Goal: Navigation & Orientation: Find specific page/section

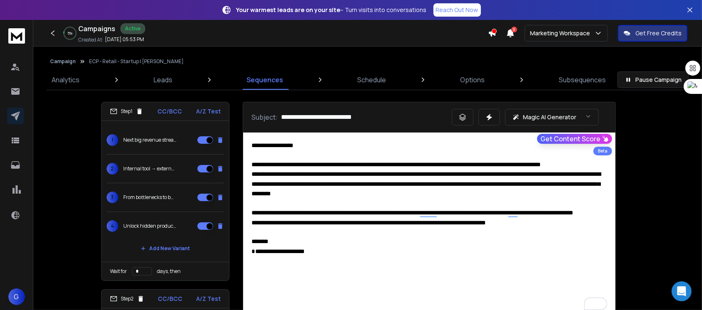
click at [146, 140] on p "Next big revenue stream?" at bounding box center [149, 140] width 53 height 7
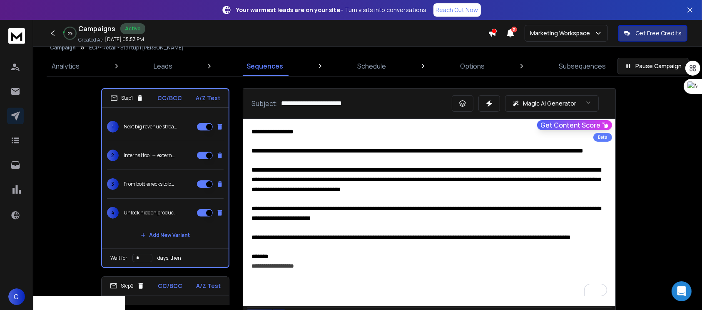
scroll to position [45, 0]
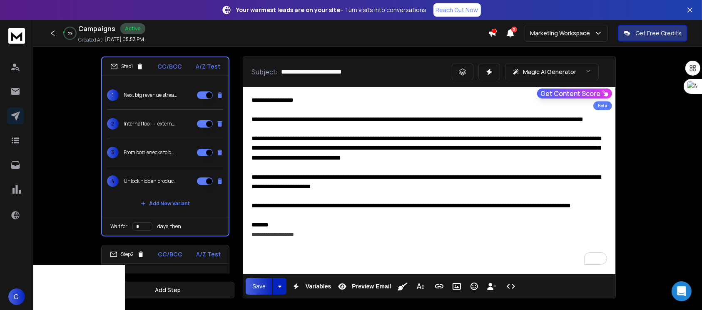
click at [563, 209] on span "**********" at bounding box center [410, 206] width 319 height 6
drag, startPoint x: 563, startPoint y: 216, endPoint x: 596, endPoint y: 220, distance: 33.2
click at [596, 211] on div "**********" at bounding box center [428, 206] width 355 height 10
click at [318, 290] on div "Variables" at bounding box center [310, 286] width 45 height 13
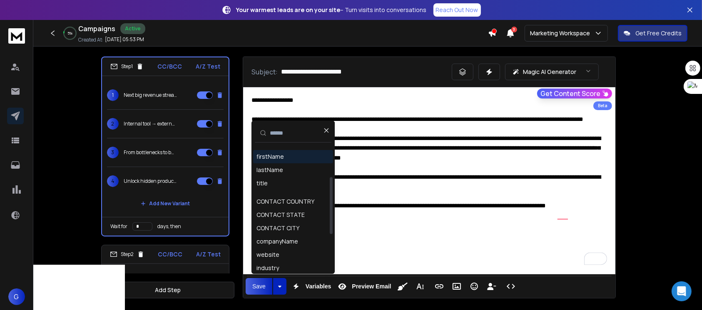
scroll to position [67, 0]
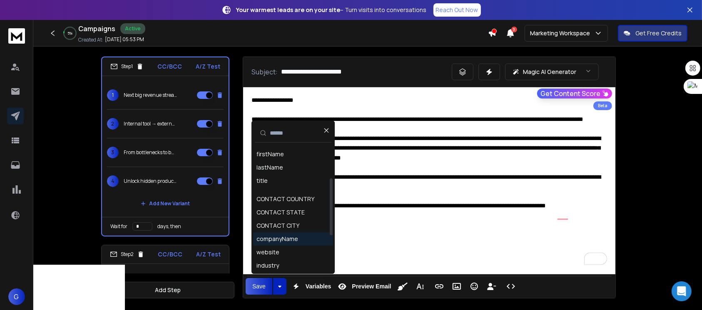
click at [280, 237] on div "companyName" at bounding box center [277, 239] width 42 height 8
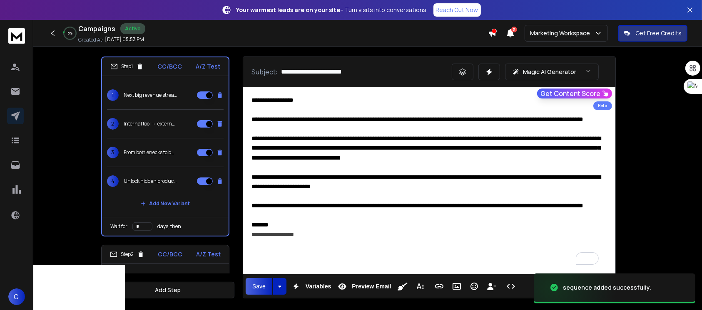
click at [159, 124] on p "Internal tool → external SaaS" at bounding box center [150, 124] width 53 height 7
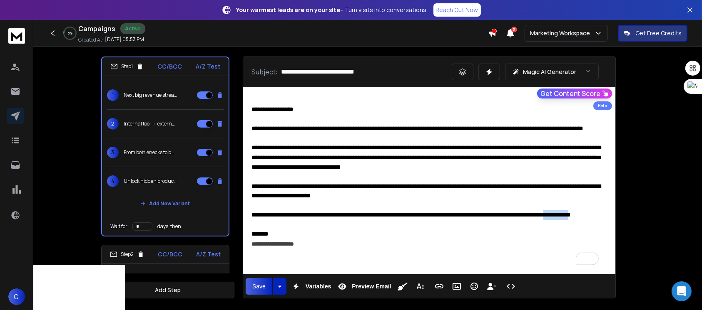
drag, startPoint x: 283, startPoint y: 237, endPoint x: 251, endPoint y: 238, distance: 32.1
click at [251, 238] on div "**********" at bounding box center [429, 180] width 372 height 186
click at [283, 218] on span "**********" at bounding box center [410, 215] width 319 height 6
click at [306, 285] on span "Variables" at bounding box center [318, 286] width 29 height 7
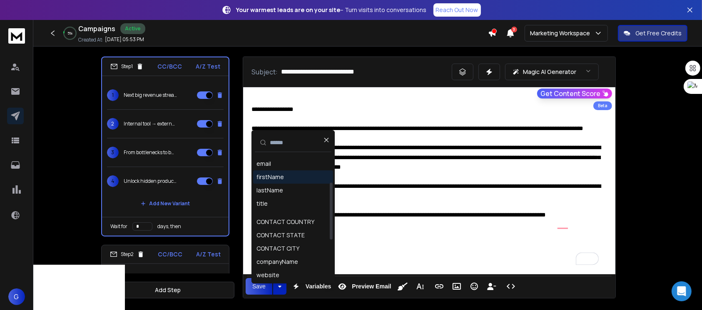
scroll to position [55, 0]
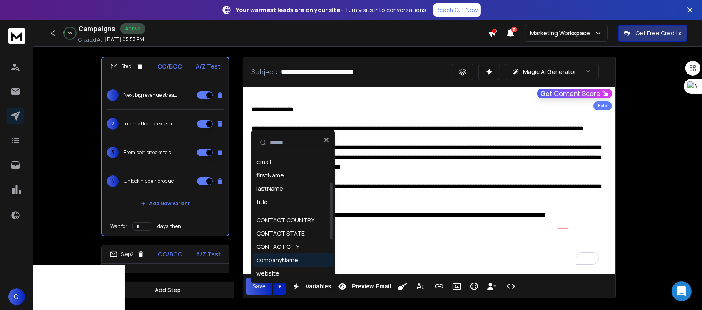
click at [272, 258] on div "companyName" at bounding box center [277, 260] width 42 height 8
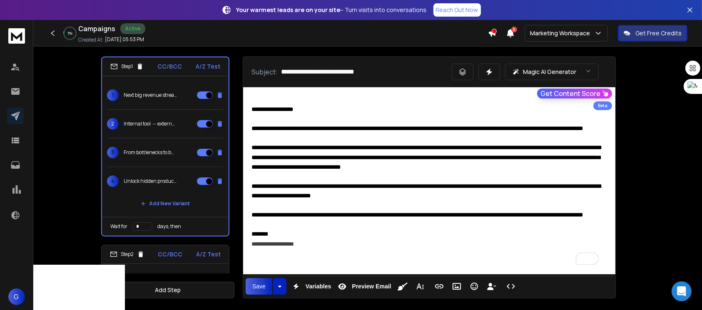
scroll to position [30, 0]
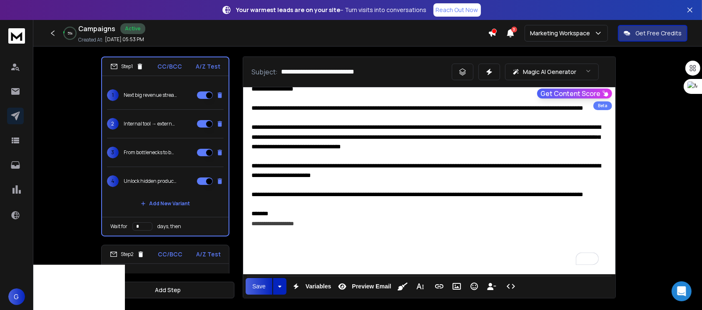
click at [149, 154] on p "From bottlenecks to business model" at bounding box center [150, 152] width 53 height 7
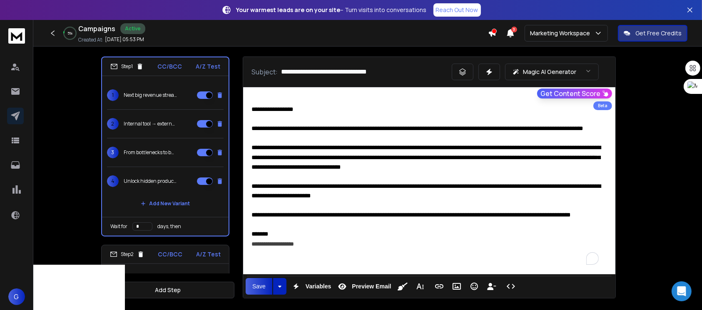
click at [283, 218] on span "**********" at bounding box center [410, 215] width 319 height 6
click at [313, 283] on span "Variables" at bounding box center [318, 286] width 29 height 7
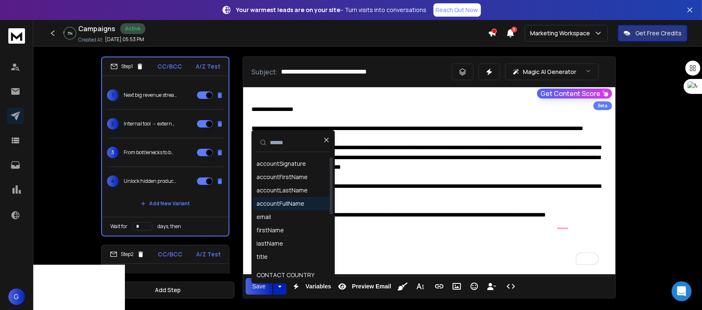
scroll to position [51, 0]
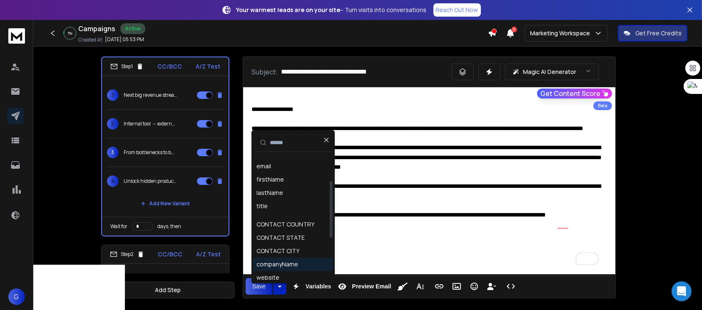
click at [277, 265] on div "companyName" at bounding box center [277, 265] width 42 height 8
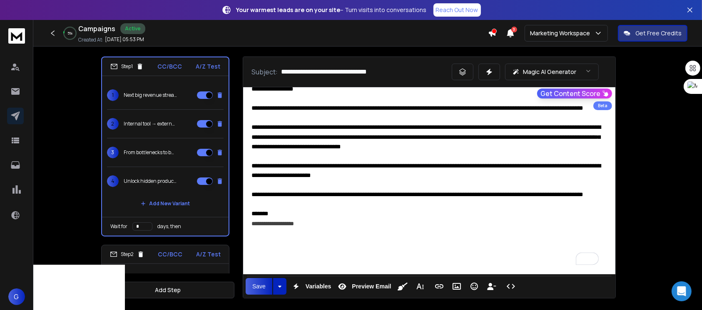
scroll to position [0, 0]
click at [149, 183] on p "Unlock hidden product value" at bounding box center [150, 181] width 53 height 7
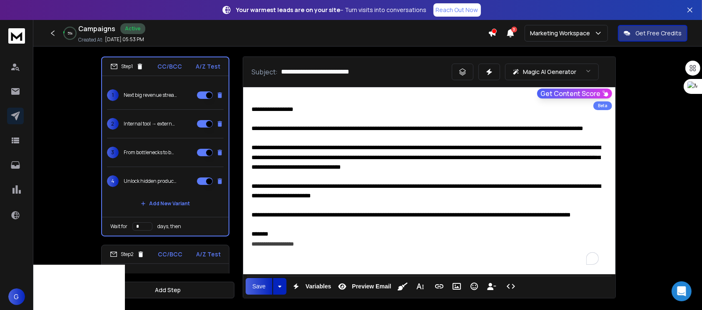
click at [283, 218] on span "**********" at bounding box center [410, 215] width 319 height 6
click at [305, 290] on div "Variables" at bounding box center [310, 286] width 45 height 13
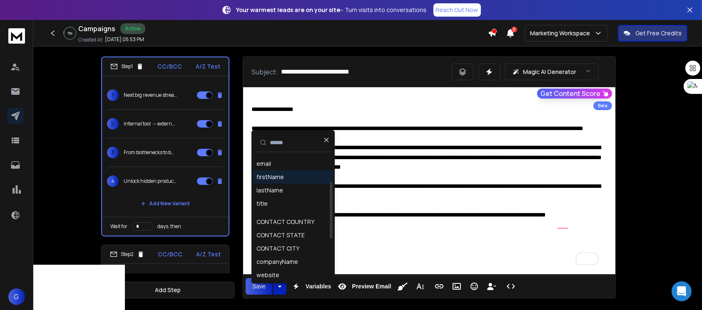
scroll to position [57, 0]
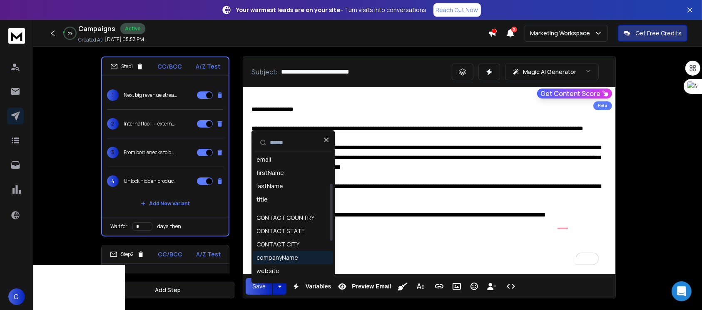
click at [275, 255] on div "companyName" at bounding box center [277, 258] width 42 height 8
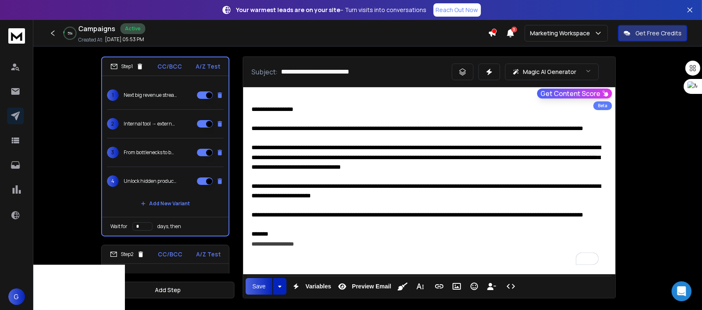
click at [339, 230] on div "To enrich screen reader interactions, please activate Accessibility in Grammarl…" at bounding box center [428, 225] width 355 height 9
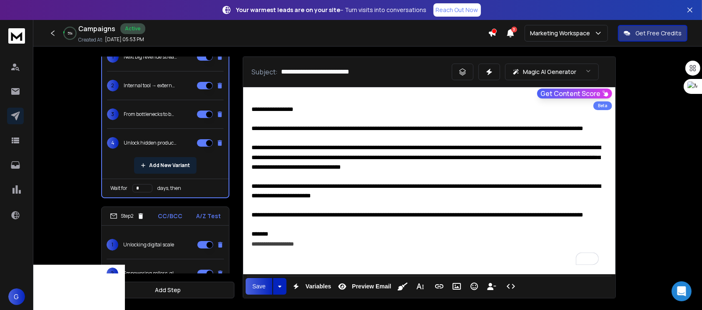
scroll to position [53, 0]
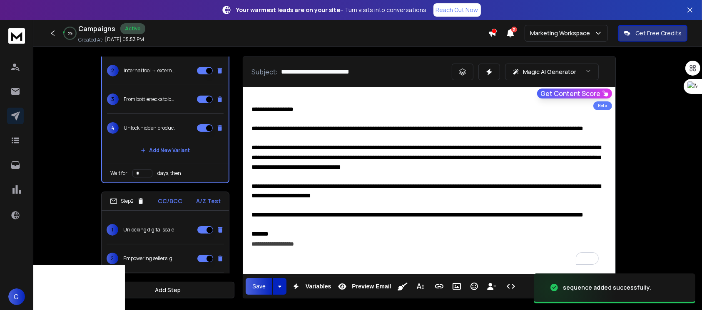
click at [144, 230] on p "Unlocking digital scale" at bounding box center [148, 230] width 51 height 7
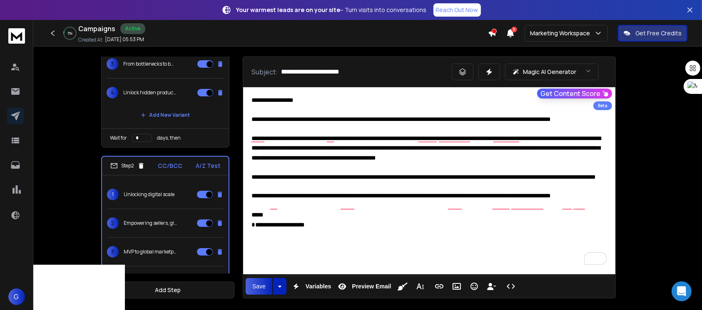
scroll to position [89, 0]
click at [152, 222] on p "Empowering sellers, globally" at bounding box center [150, 222] width 53 height 7
type input "**********"
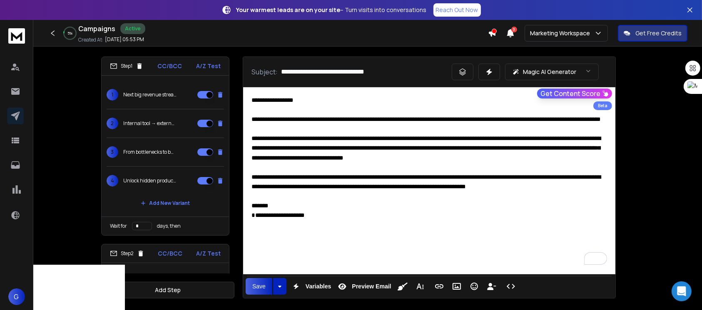
scroll to position [258, 0]
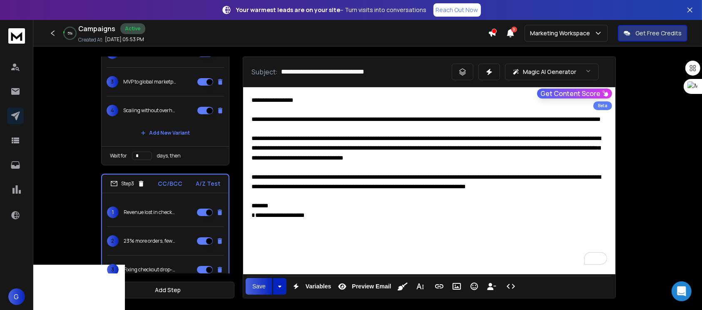
click at [140, 233] on div "2 23% more orders, fewer escalations" at bounding box center [165, 241] width 117 height 29
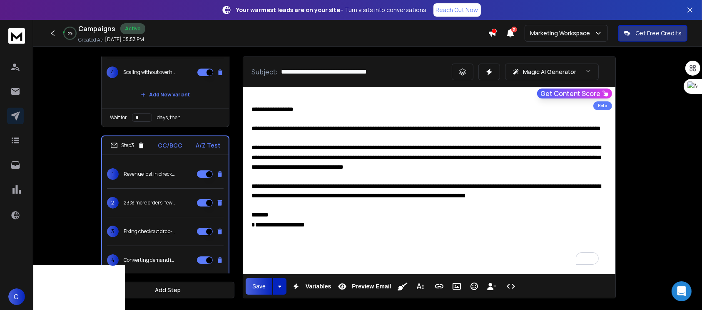
scroll to position [300, 0]
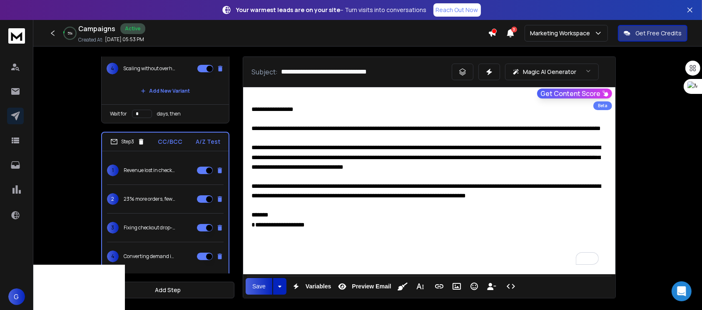
click at [141, 227] on p "Fixing checkout drop-offs" at bounding box center [150, 228] width 53 height 7
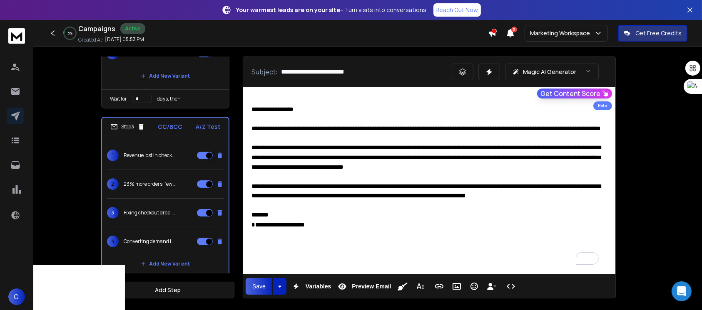
scroll to position [318, 0]
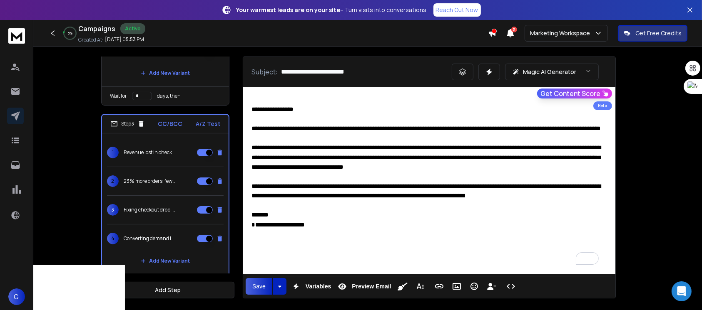
click at [129, 236] on p "Converting demand into revenue" at bounding box center [150, 239] width 53 height 7
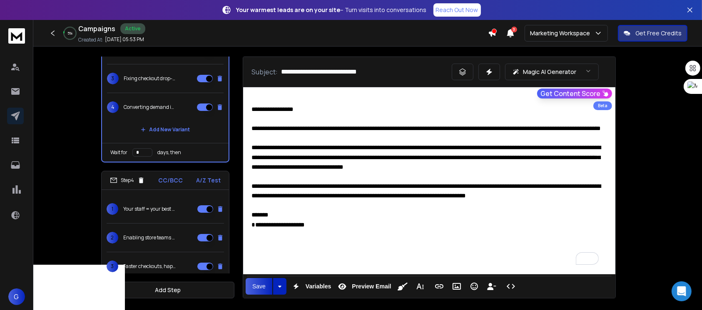
scroll to position [460, 0]
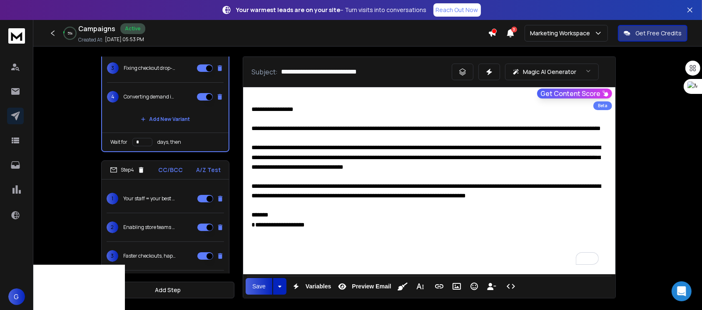
click at [137, 196] on p "Your staff = your best asset" at bounding box center [149, 199] width 53 height 7
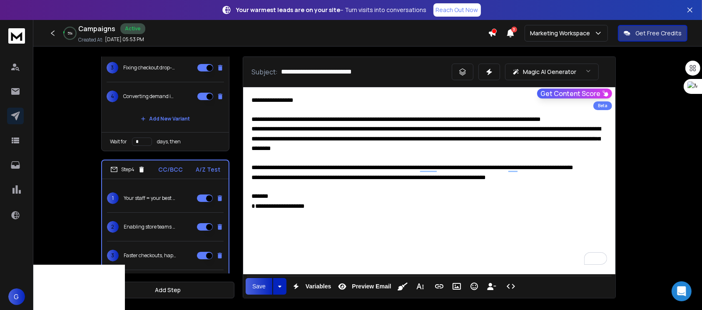
click at [134, 221] on div "2 Enabling store teams digitally" at bounding box center [142, 227] width 70 height 12
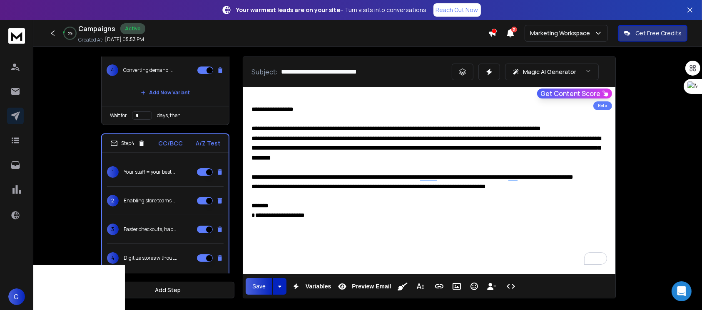
scroll to position [486, 0]
click at [134, 228] on p "Faster checkouts, happier customers" at bounding box center [150, 229] width 53 height 7
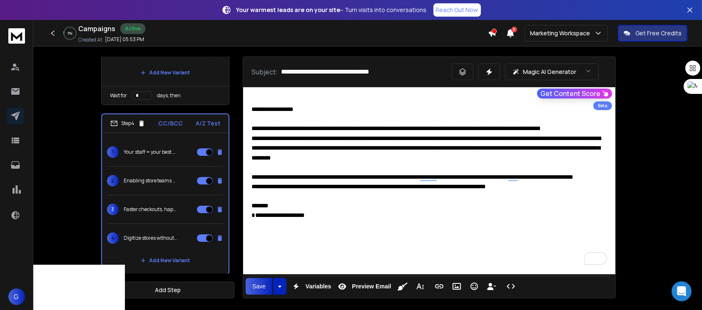
click at [134, 237] on p "Digitize stores without bulky POS" at bounding box center [150, 238] width 53 height 7
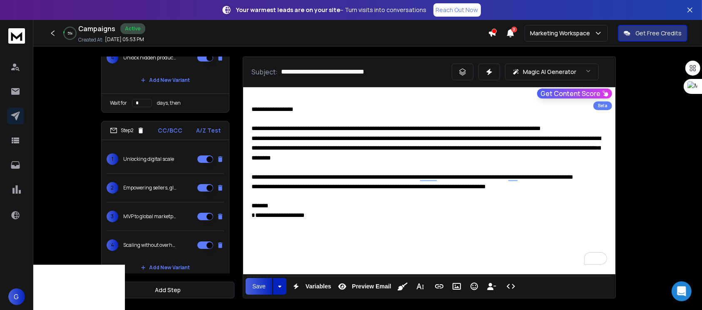
scroll to position [0, 0]
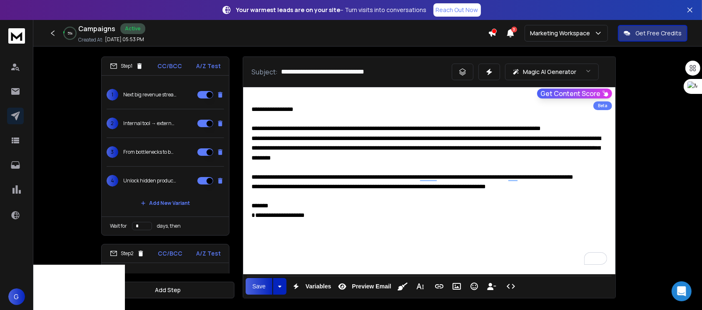
click at [135, 124] on p "Internal tool → external SaaS" at bounding box center [149, 123] width 53 height 7
type input "**********"
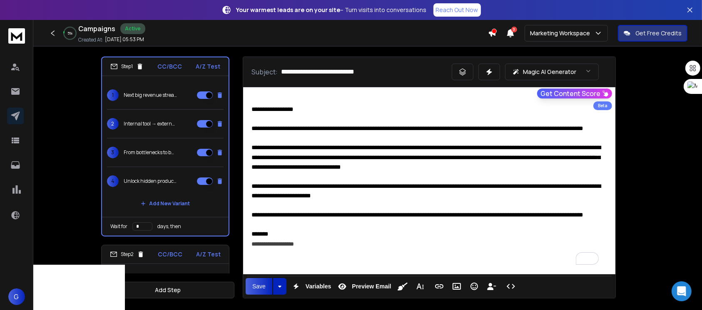
click at [425, 38] on div "5 % Campaigns Active Created At: Sep 04, 2025, 05:53 PM 3 Marketing Workspace G…" at bounding box center [351, 33] width 702 height 27
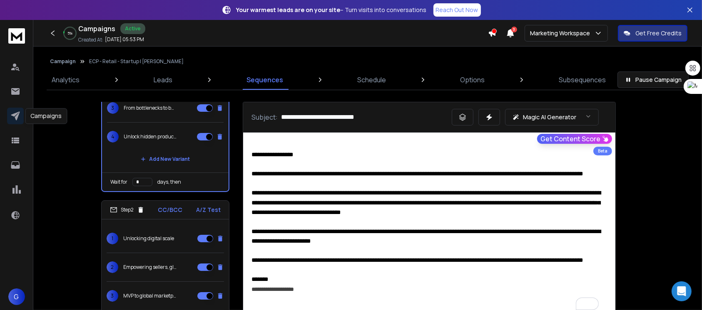
click at [13, 118] on icon at bounding box center [15, 116] width 10 height 10
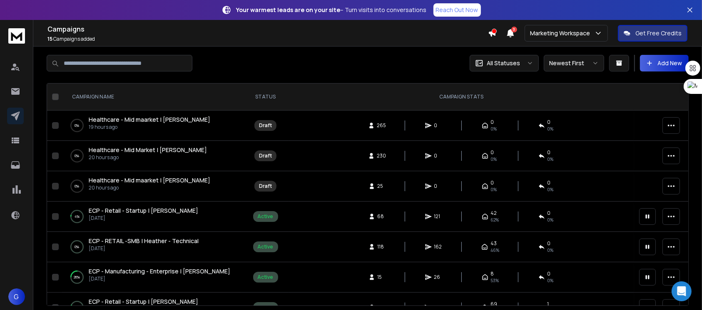
click at [139, 211] on span "ECP - Retail - Startup | Heather T" at bounding box center [143, 211] width 109 height 8
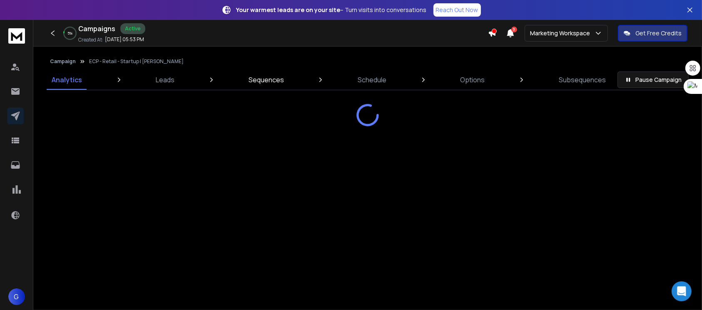
click at [254, 79] on p "Sequences" at bounding box center [265, 80] width 35 height 10
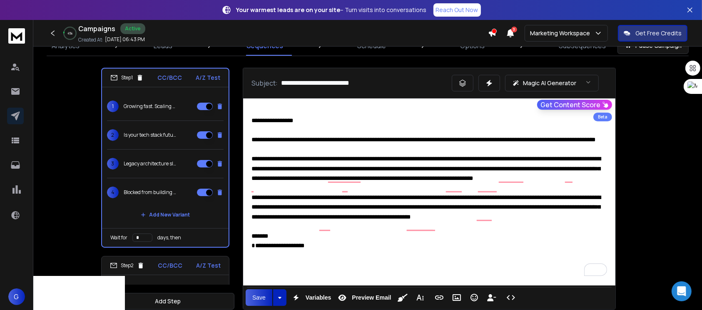
scroll to position [45, 0]
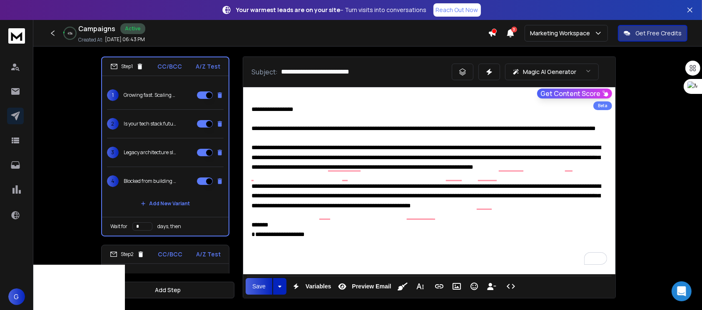
click at [150, 122] on p "Is your tech stack future-proof?" at bounding box center [150, 124] width 53 height 7
type input "**********"
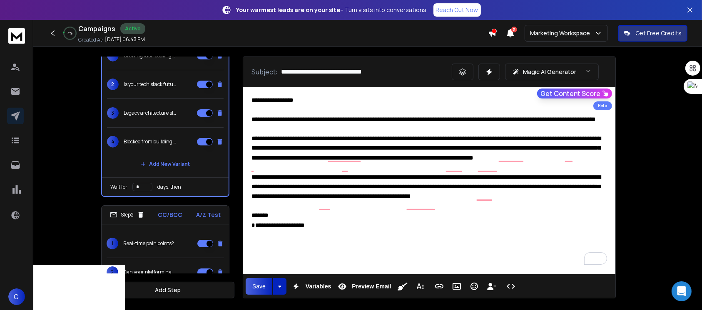
scroll to position [15, 0]
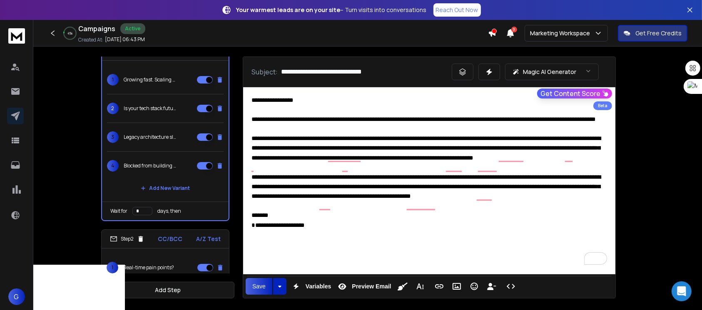
click at [135, 136] on p "Legacy architecture slowing you down?" at bounding box center [150, 137] width 53 height 7
click at [148, 164] on p "Blocked from building the next big thing?" at bounding box center [150, 166] width 53 height 7
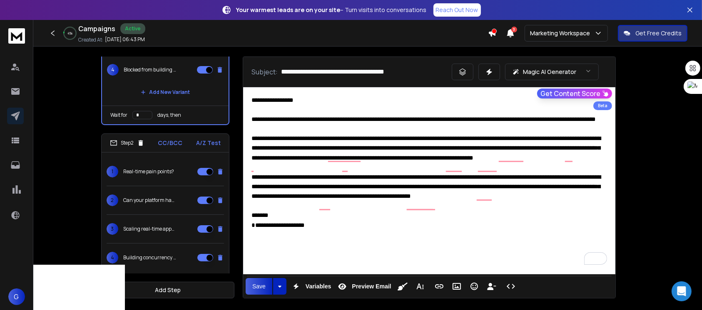
scroll to position [116, 0]
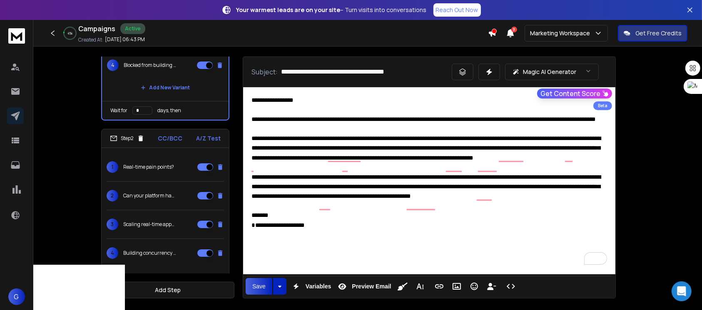
click at [147, 161] on div "1 Real-time pain points?" at bounding box center [140, 167] width 67 height 12
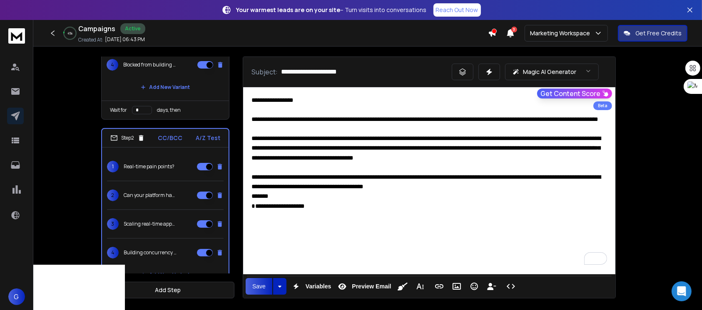
click at [142, 194] on p "Can your platform handle 10,000 users at once?" at bounding box center [150, 195] width 53 height 7
click at [144, 223] on p "Scaling real-time apps without breaking" at bounding box center [150, 224] width 53 height 7
type input "**********"
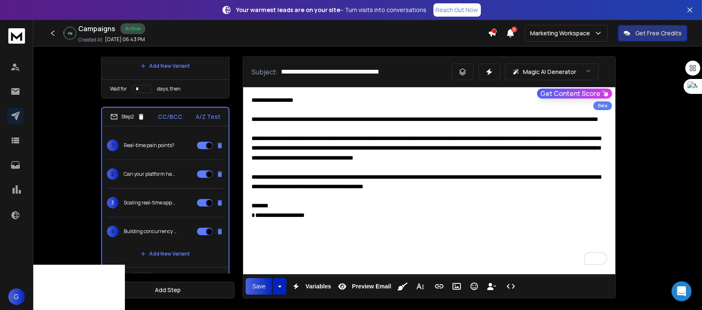
scroll to position [138, 0]
click at [150, 232] on p "Building concurrency into your stack?" at bounding box center [150, 231] width 53 height 7
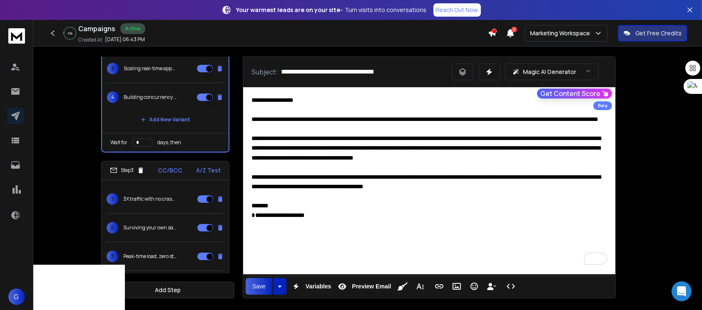
scroll to position [273, 0]
click at [132, 196] on p "3X traffic with no crashes" at bounding box center [149, 198] width 53 height 7
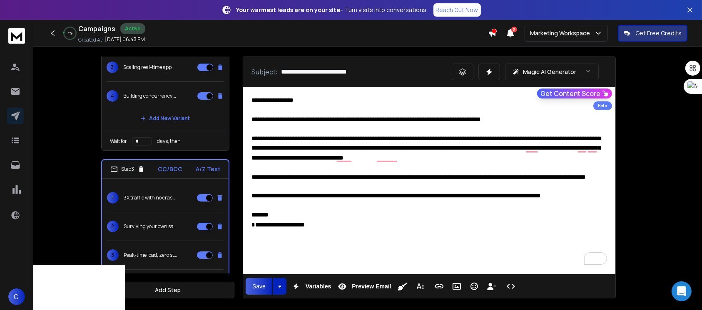
click at [142, 221] on div "2 Surviving your own sale events" at bounding box center [142, 227] width 70 height 12
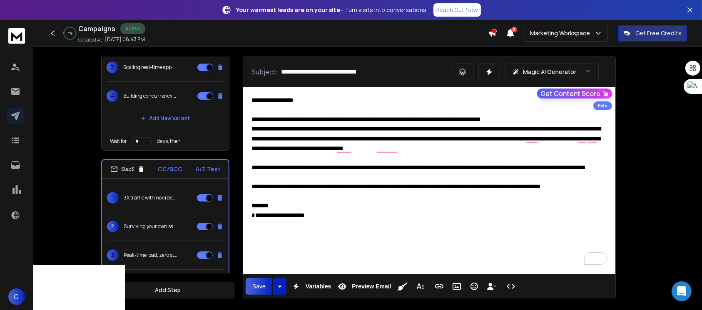
click at [145, 201] on div "1 3X traffic with no crashes" at bounding box center [142, 198] width 70 height 12
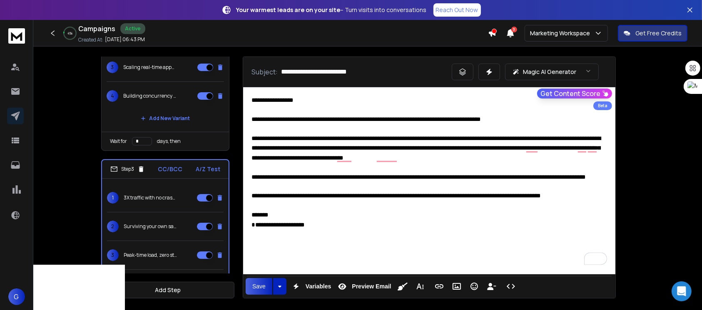
click at [145, 223] on p "Surviving your own sale events" at bounding box center [150, 226] width 53 height 7
type input "**********"
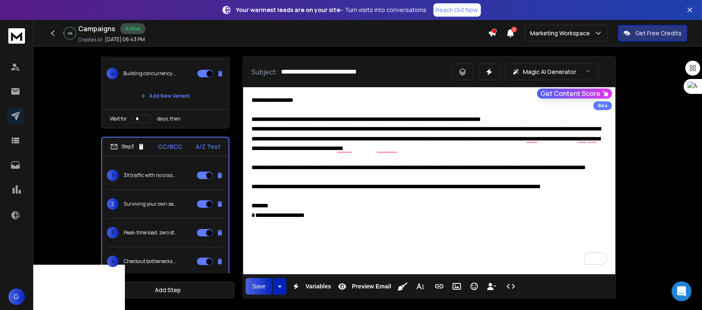
scroll to position [297, 0]
click at [140, 226] on div "3 Peak-time load, zero stress" at bounding box center [142, 232] width 70 height 12
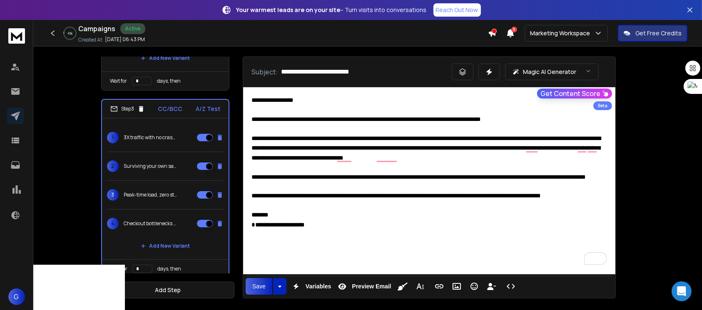
scroll to position [333, 0]
click at [133, 221] on p "Checkout bottlenecks killing revenue?" at bounding box center [150, 223] width 53 height 7
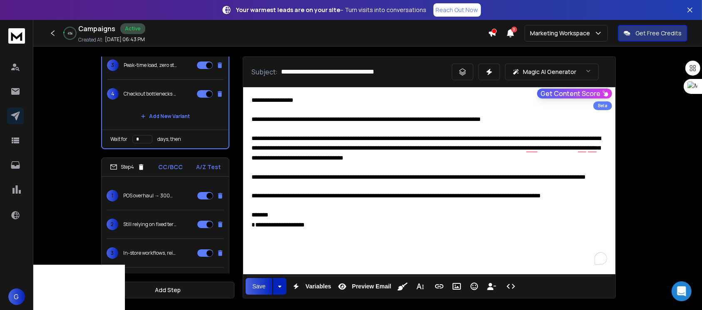
scroll to position [463, 0]
click at [139, 192] on p "POS overhaul → 300% faster checkouts" at bounding box center [149, 195] width 53 height 7
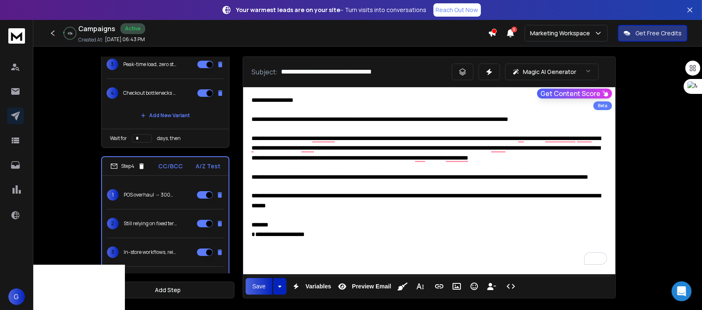
click at [150, 226] on div "2 Still relying on fixed terminals?" at bounding box center [142, 224] width 70 height 12
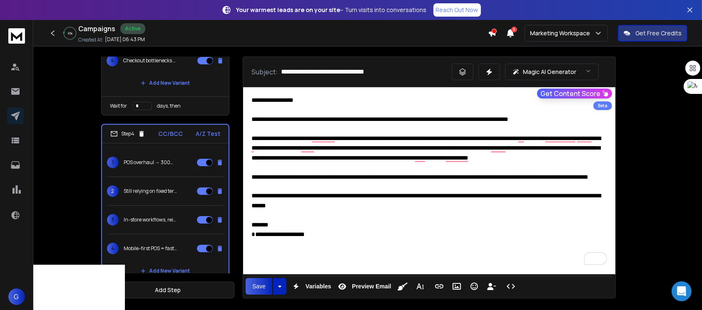
scroll to position [496, 0]
click at [136, 216] on p "In-store workflows, reimagined" at bounding box center [150, 219] width 53 height 7
click at [450, 45] on div "4 % Campaigns Active Created At: Sep 04, 2025, 06:43 PM 3 Marketing Workspace G…" at bounding box center [351, 33] width 702 height 27
click at [155, 248] on p "Mobile-first POS = faster sales" at bounding box center [150, 248] width 53 height 7
type input "**********"
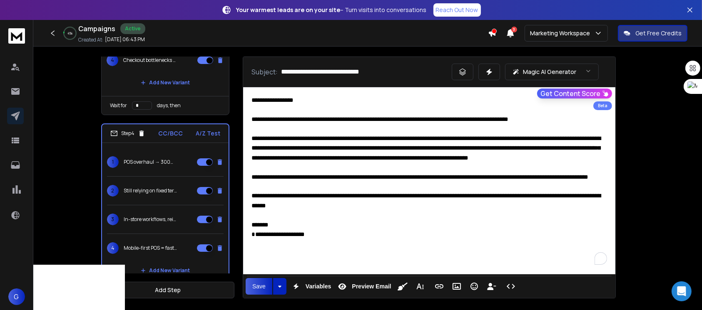
scroll to position [506, 0]
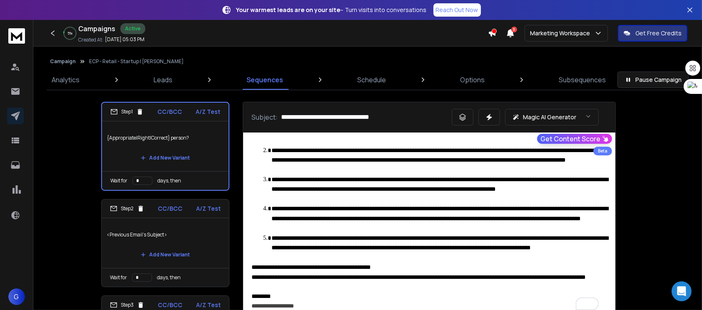
scroll to position [161, 0]
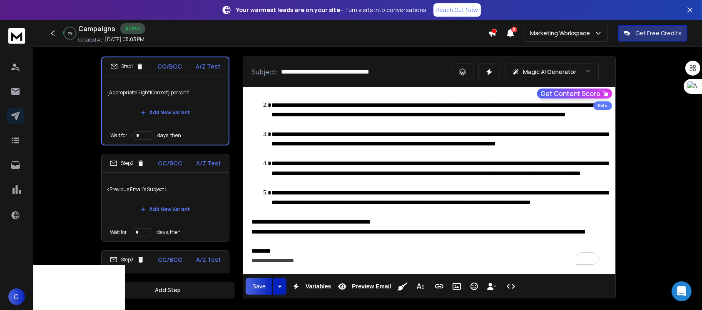
click at [172, 195] on p "<Previous Email's Subject>" at bounding box center [165, 189] width 117 height 23
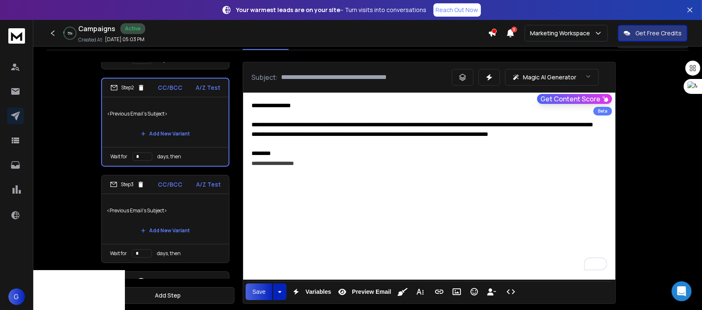
click at [150, 221] on p "<Previous Email's Subject>" at bounding box center [165, 210] width 117 height 23
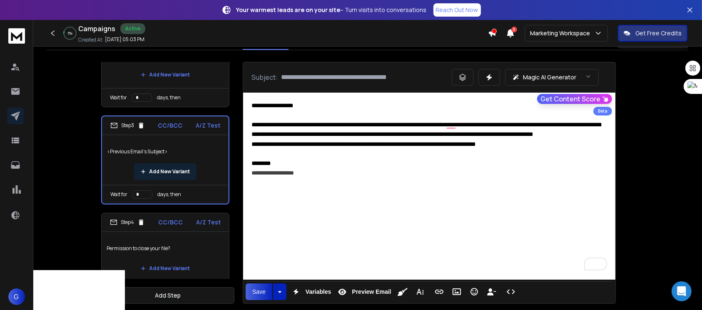
scroll to position [142, 0]
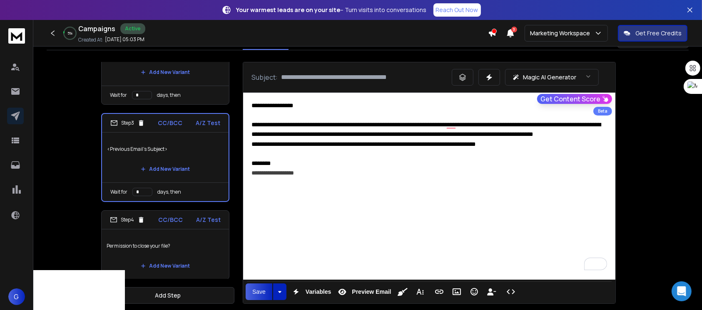
click at [186, 248] on p "Permission to close your file?" at bounding box center [165, 246] width 117 height 23
type input "**********"
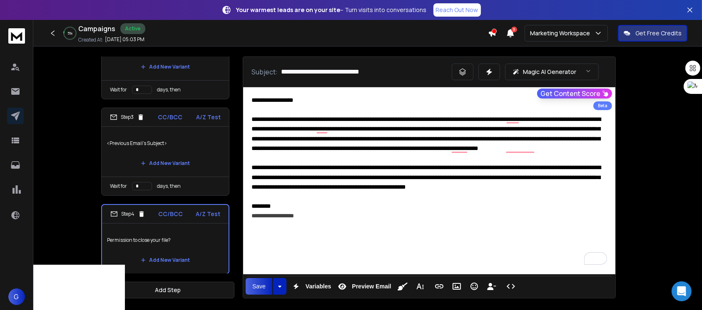
scroll to position [0, 0]
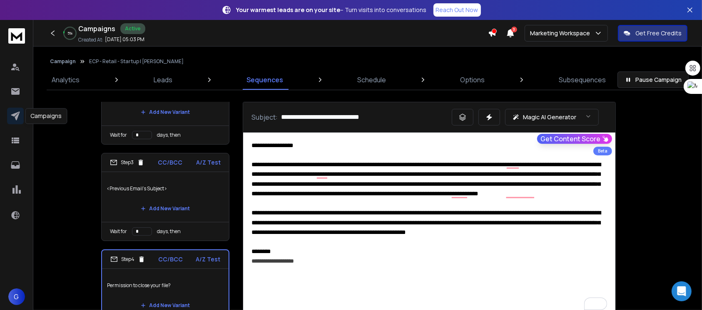
click at [15, 115] on icon at bounding box center [15, 116] width 9 height 9
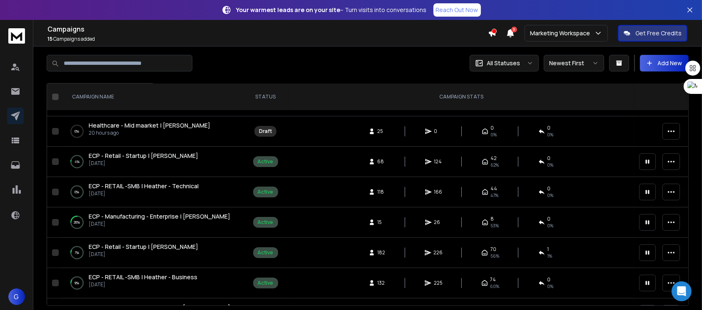
scroll to position [55, 0]
click at [151, 185] on span "ECP - RETAIL -SMB | Heather - Technical" at bounding box center [144, 186] width 110 height 8
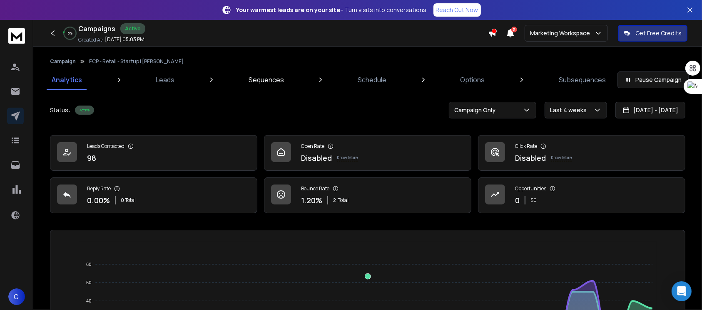
click at [255, 79] on p "Sequences" at bounding box center [265, 80] width 35 height 10
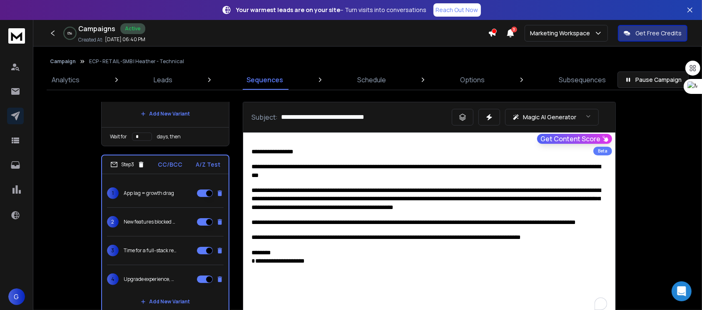
scroll to position [506, 0]
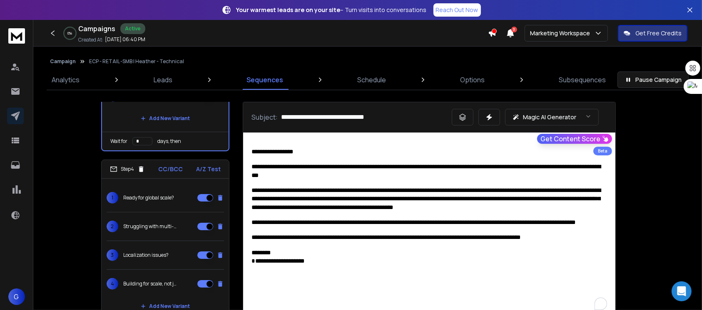
click at [154, 216] on div "2 Struggling with multi-region traffic?" at bounding box center [165, 227] width 117 height 29
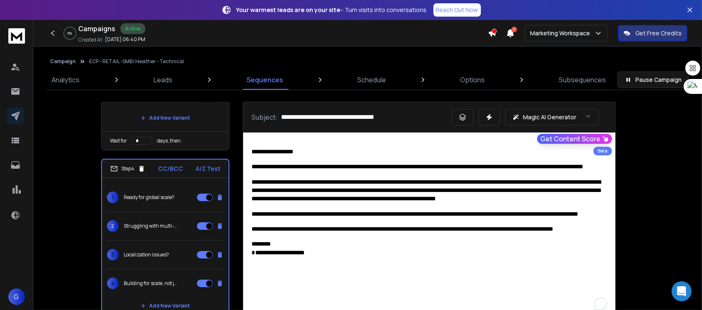
click at [147, 194] on p "Ready for global scale?" at bounding box center [149, 197] width 51 height 7
type input "**********"
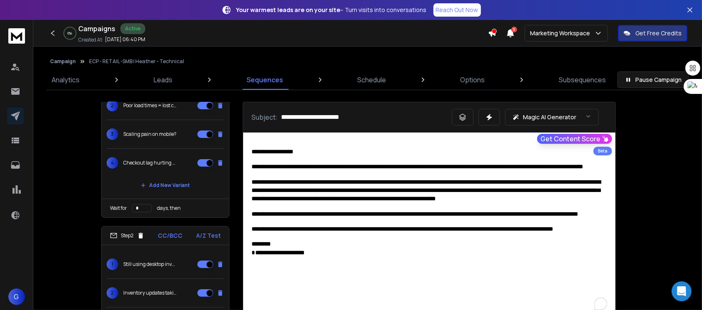
scroll to position [0, 0]
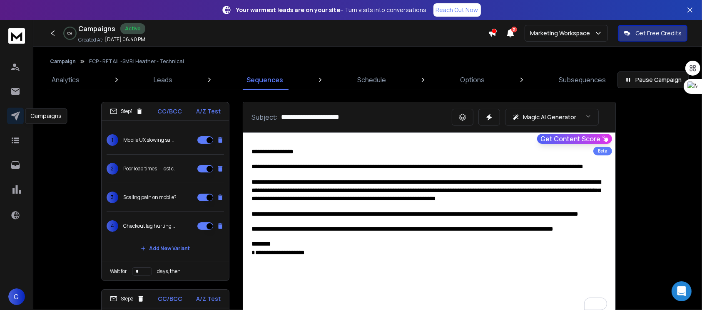
click at [12, 124] on link at bounding box center [15, 116] width 17 height 17
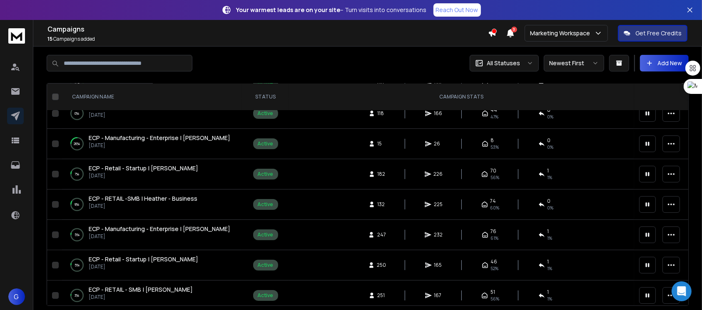
scroll to position [134, 0]
click at [140, 199] on span "ECP - RETAIL -SMB | Heather - Business" at bounding box center [143, 198] width 109 height 8
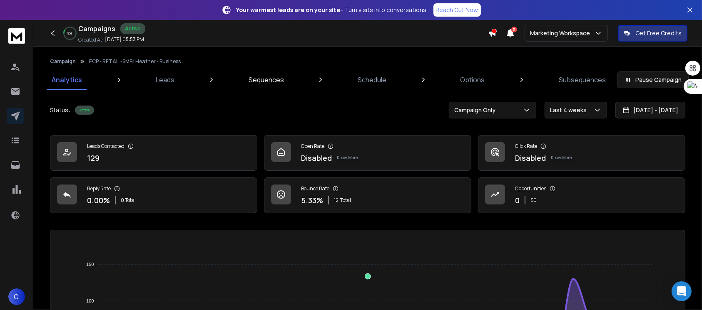
click at [257, 75] on p "Sequences" at bounding box center [265, 80] width 35 height 10
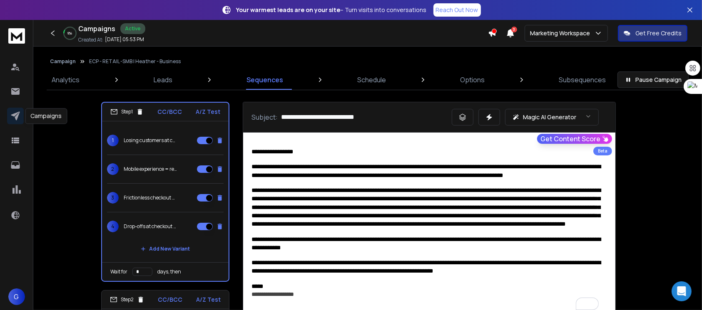
click at [15, 115] on icon at bounding box center [15, 116] width 9 height 9
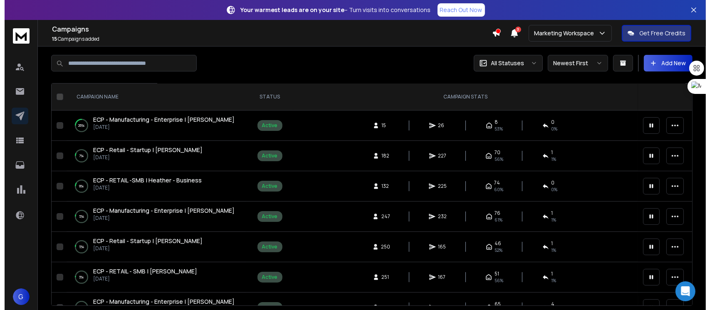
scroll to position [154, 0]
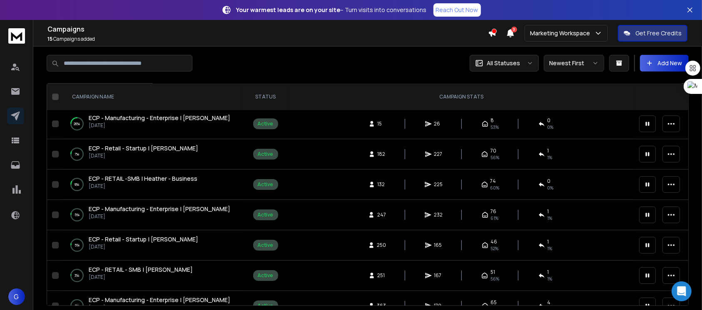
click at [133, 270] on span "ECP - RETAIL - SMB | [PERSON_NAME]" at bounding box center [141, 270] width 104 height 8
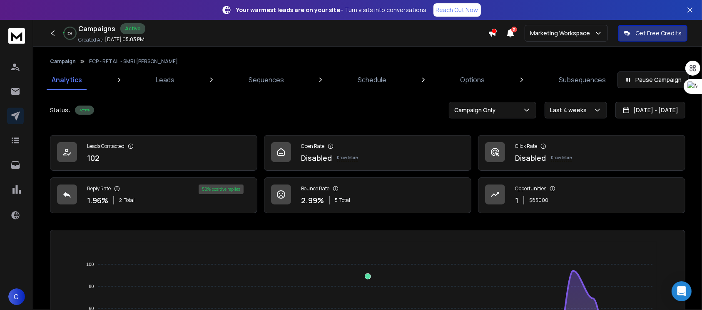
click at [90, 190] on p "Reply Rate" at bounding box center [99, 189] width 24 height 7
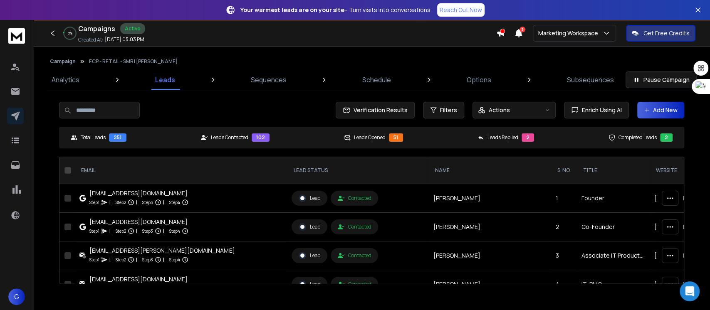
click at [331, 201] on div "Contacted" at bounding box center [354, 198] width 47 height 15
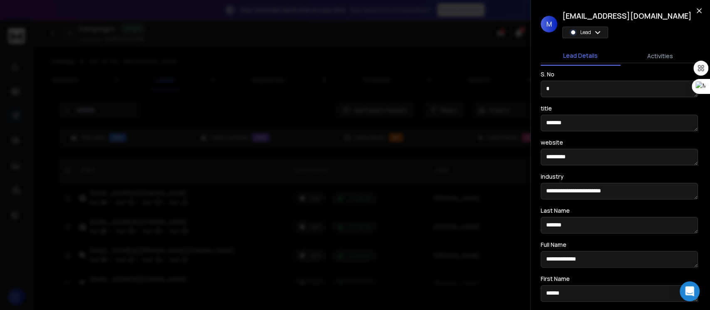
click at [700, 10] on icon "button" at bounding box center [699, 11] width 8 height 8
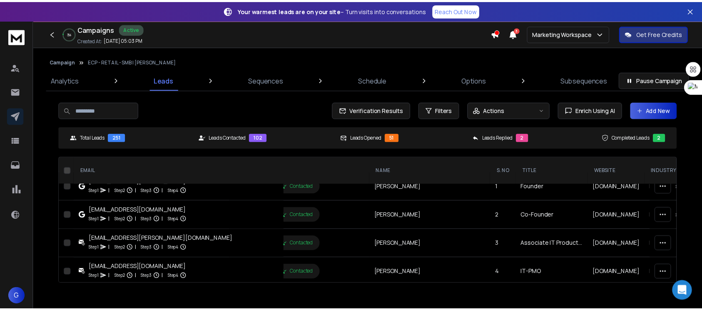
scroll to position [0, 55]
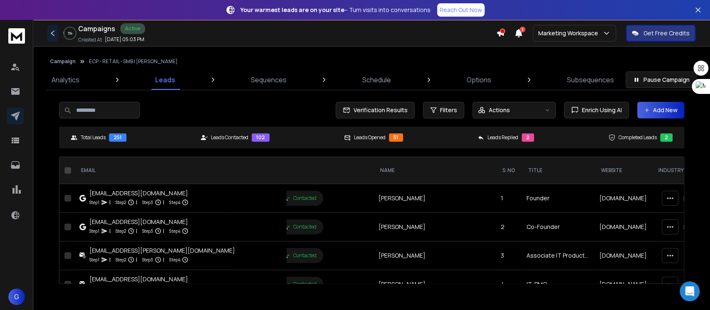
click at [51, 30] on icon at bounding box center [52, 33] width 7 height 7
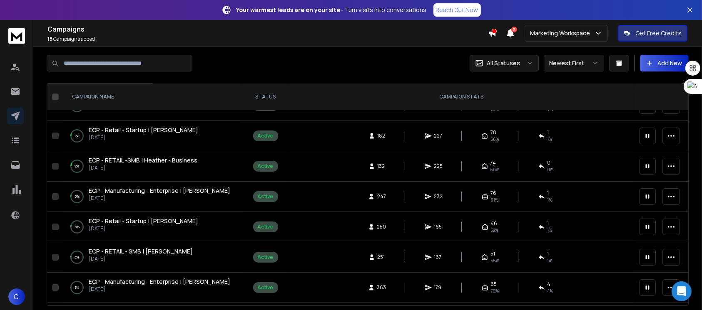
scroll to position [173, 0]
click at [159, 253] on span "ECP - RETAIL - SMB | [PERSON_NAME]" at bounding box center [141, 251] width 104 height 8
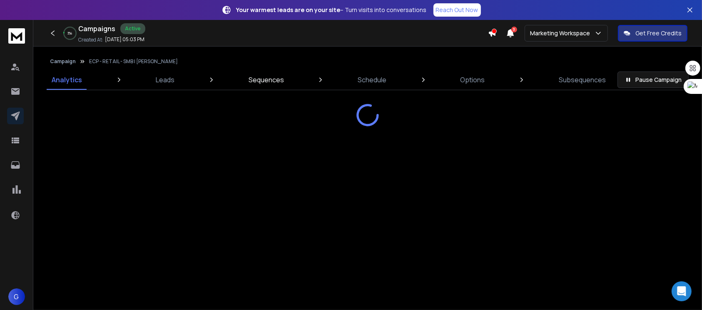
click at [266, 81] on p "Sequences" at bounding box center [265, 80] width 35 height 10
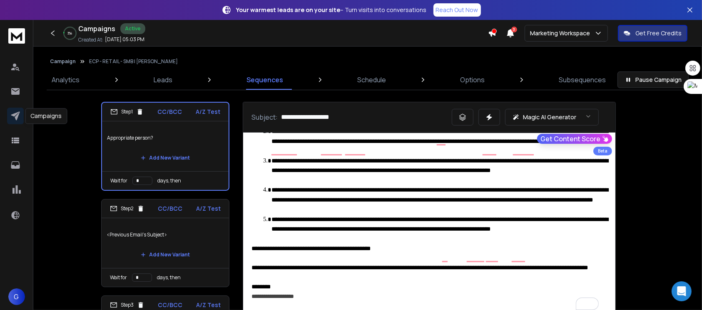
click at [15, 117] on icon at bounding box center [15, 116] width 9 height 9
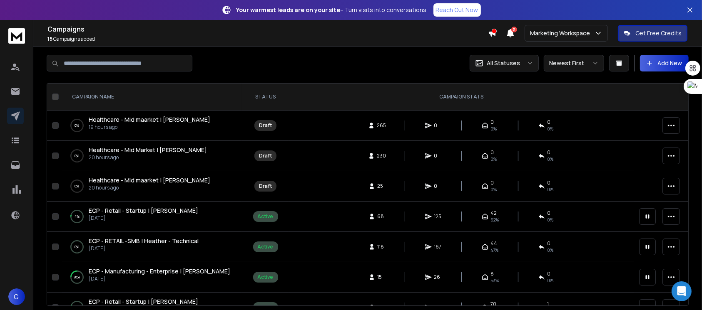
click at [130, 275] on span "ECP - Manufacturing - Enterprise | [PERSON_NAME]" at bounding box center [159, 272] width 141 height 8
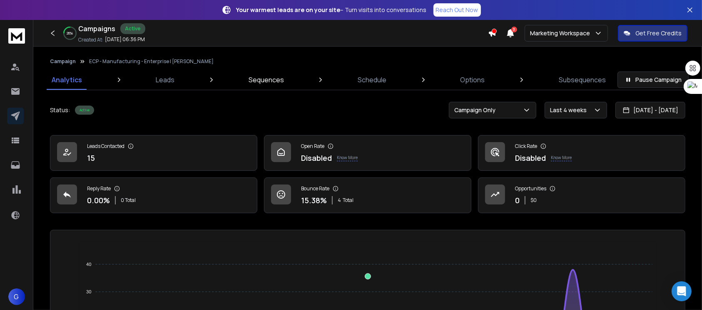
click at [263, 81] on p "Sequences" at bounding box center [265, 80] width 35 height 10
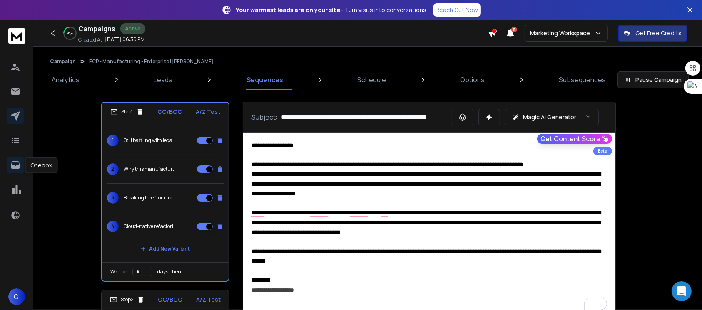
click at [13, 166] on icon at bounding box center [15, 164] width 9 height 7
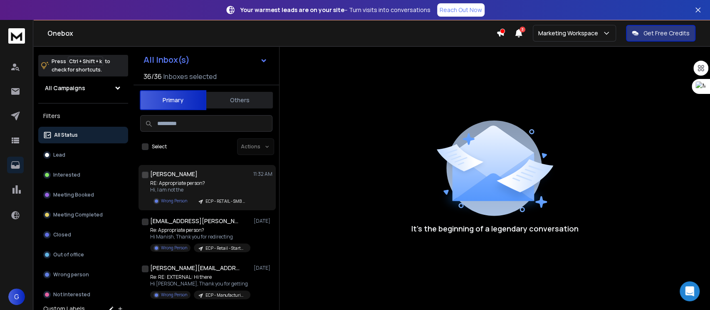
click at [176, 186] on p "RE: Appropriate person?" at bounding box center [200, 183] width 100 height 7
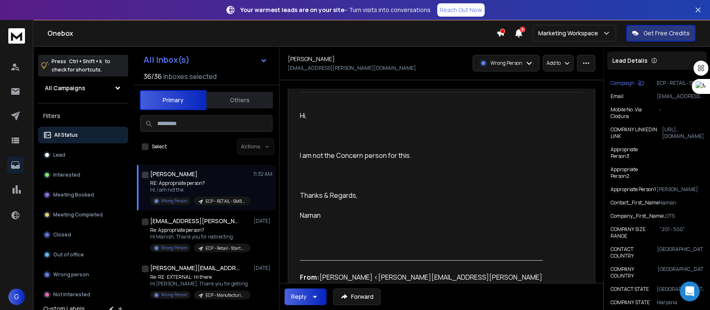
scroll to position [80, 0]
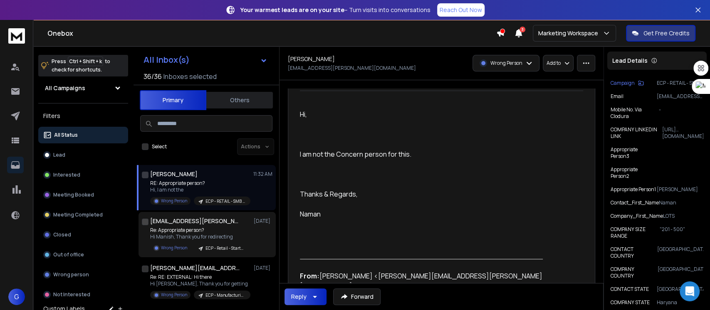
click at [198, 235] on p "Hi Manish, Thank you for redirecting" at bounding box center [200, 237] width 100 height 7
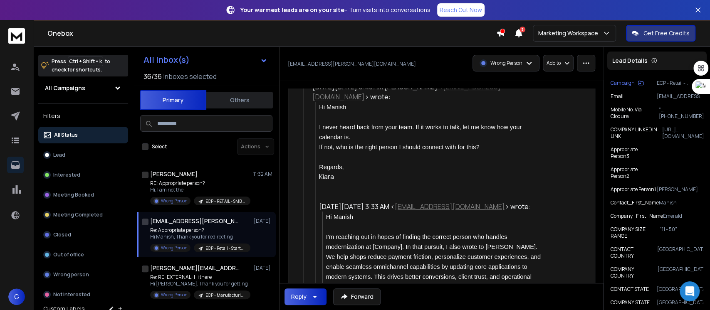
scroll to position [0, 0]
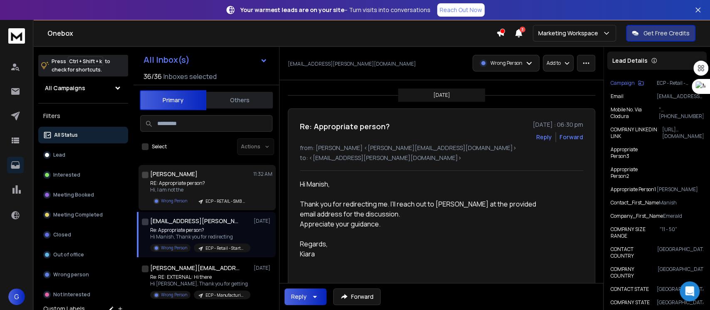
click at [209, 181] on p "RE: Appropriate person?" at bounding box center [200, 183] width 100 height 7
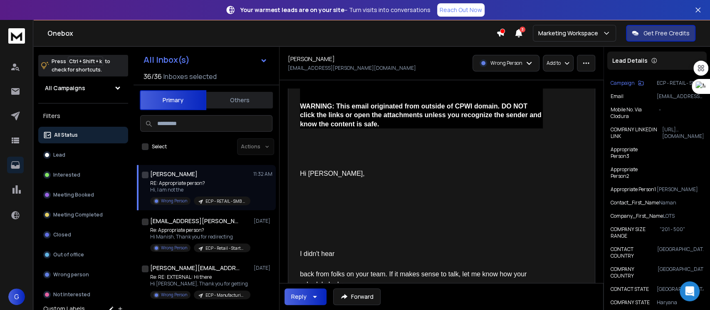
scroll to position [454, 0]
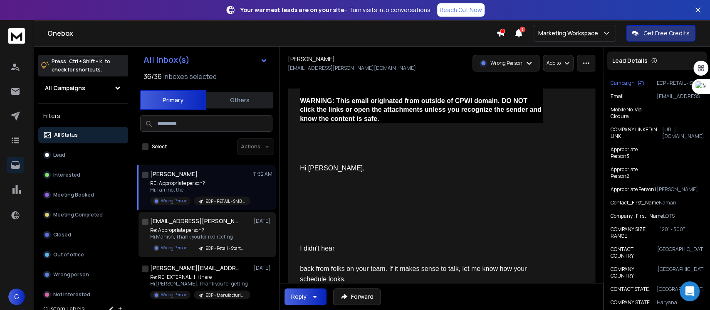
click at [208, 234] on p "Hi Manish, Thank you for redirecting" at bounding box center [200, 237] width 100 height 7
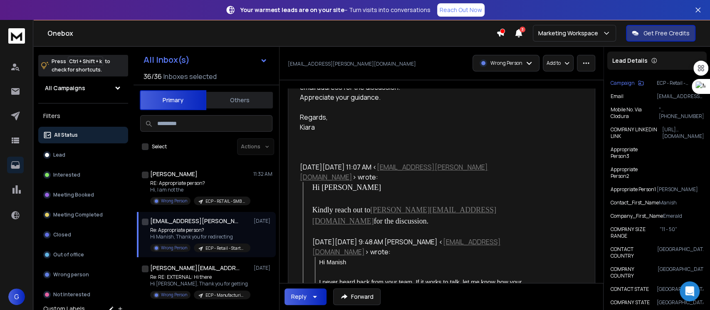
scroll to position [127, 0]
